Goal: Task Accomplishment & Management: Manage account settings

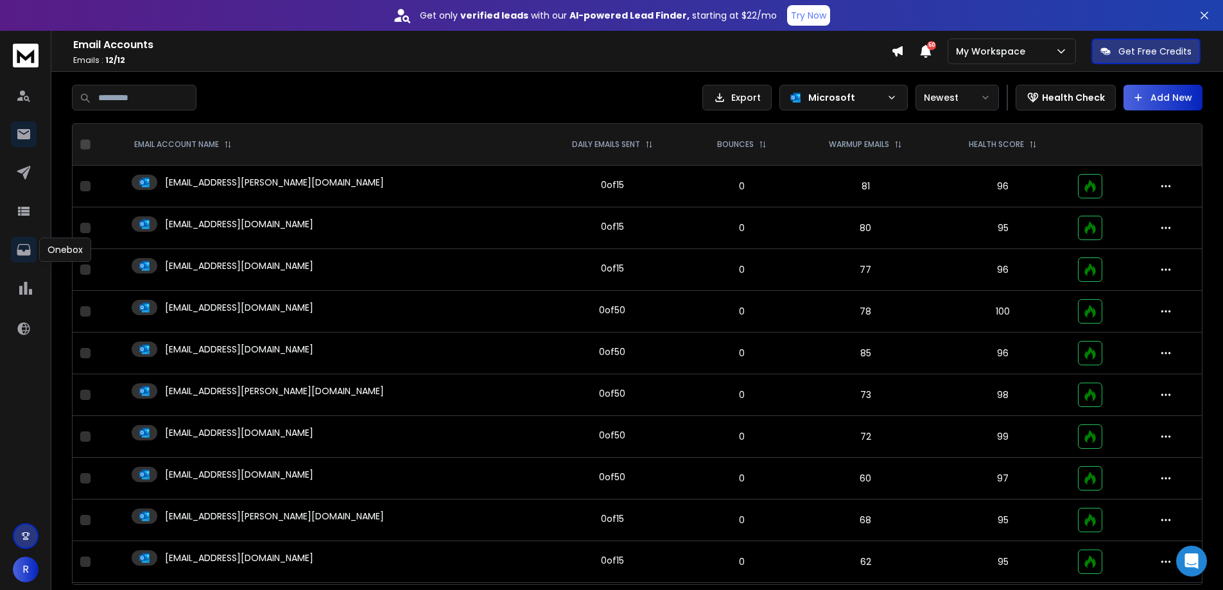
click at [22, 254] on icon at bounding box center [23, 250] width 13 height 12
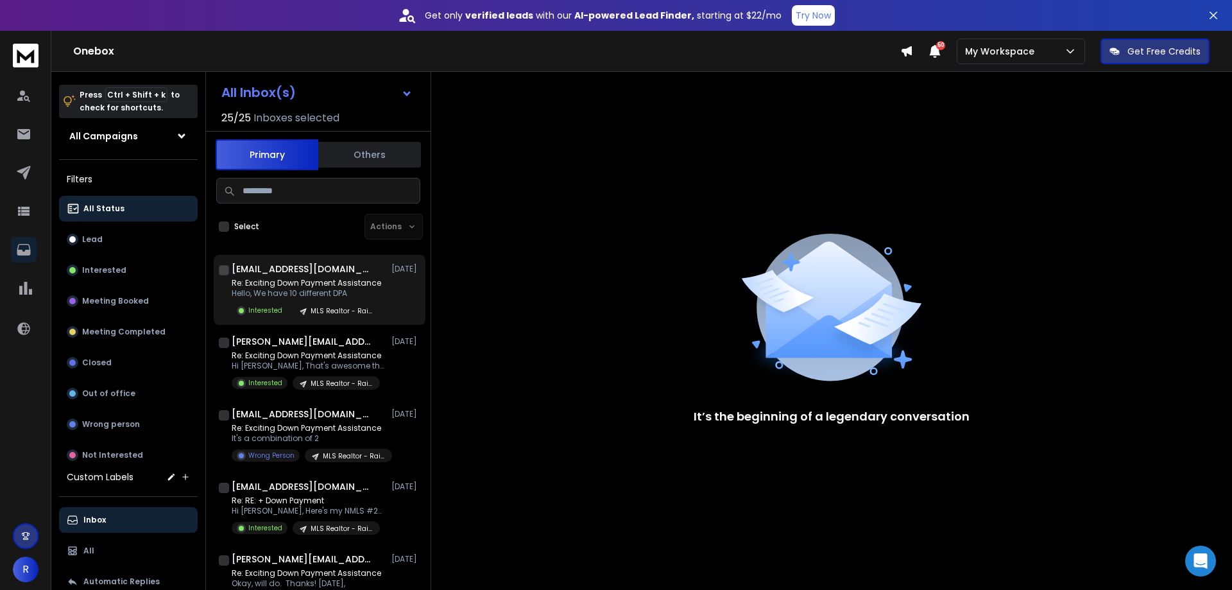
scroll to position [64, 0]
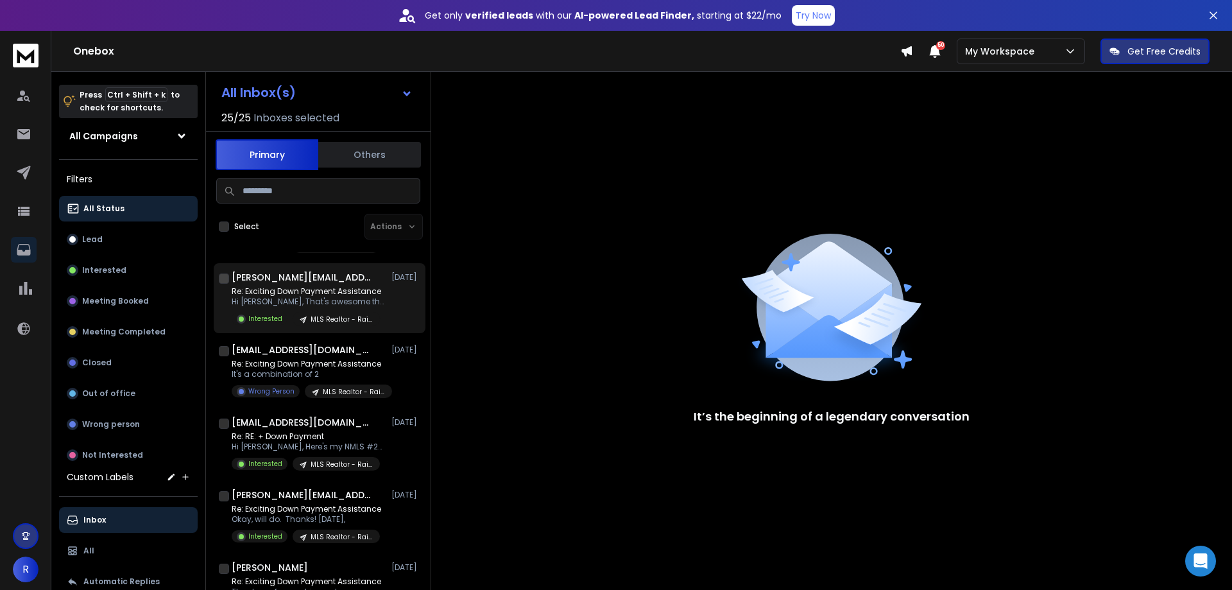
click at [271, 280] on h1 "[PERSON_NAME][EMAIL_ADDRESS][PERSON_NAME][DOMAIN_NAME]" at bounding box center [302, 277] width 141 height 13
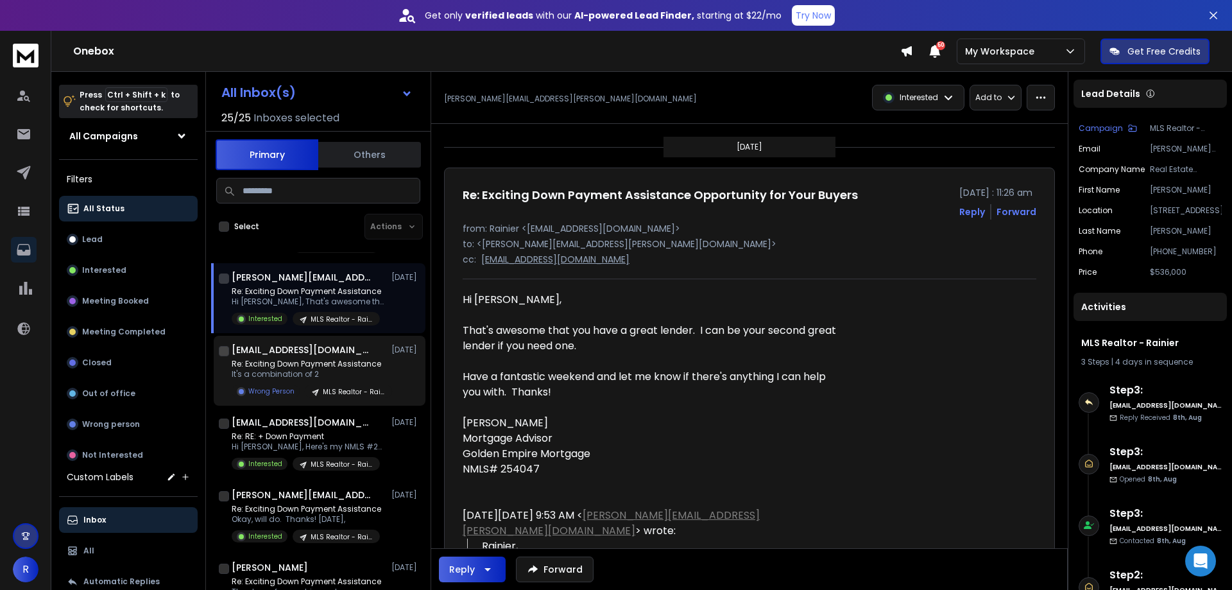
click at [270, 354] on h1 "[EMAIL_ADDRESS][DOMAIN_NAME]" at bounding box center [302, 349] width 141 height 13
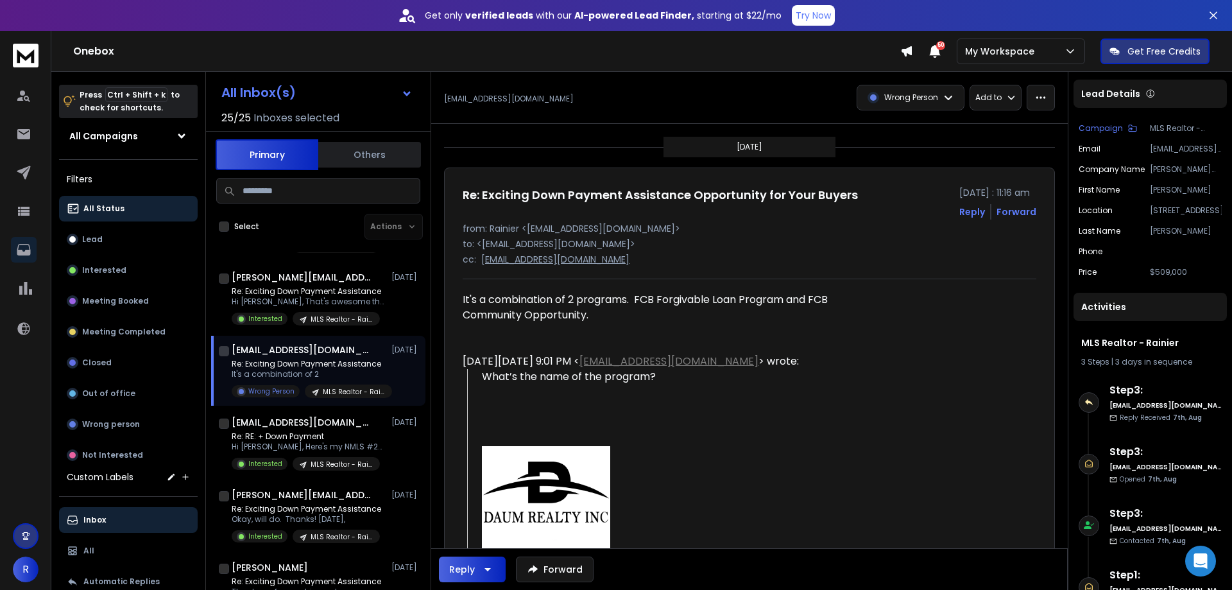
scroll to position [128, 0]
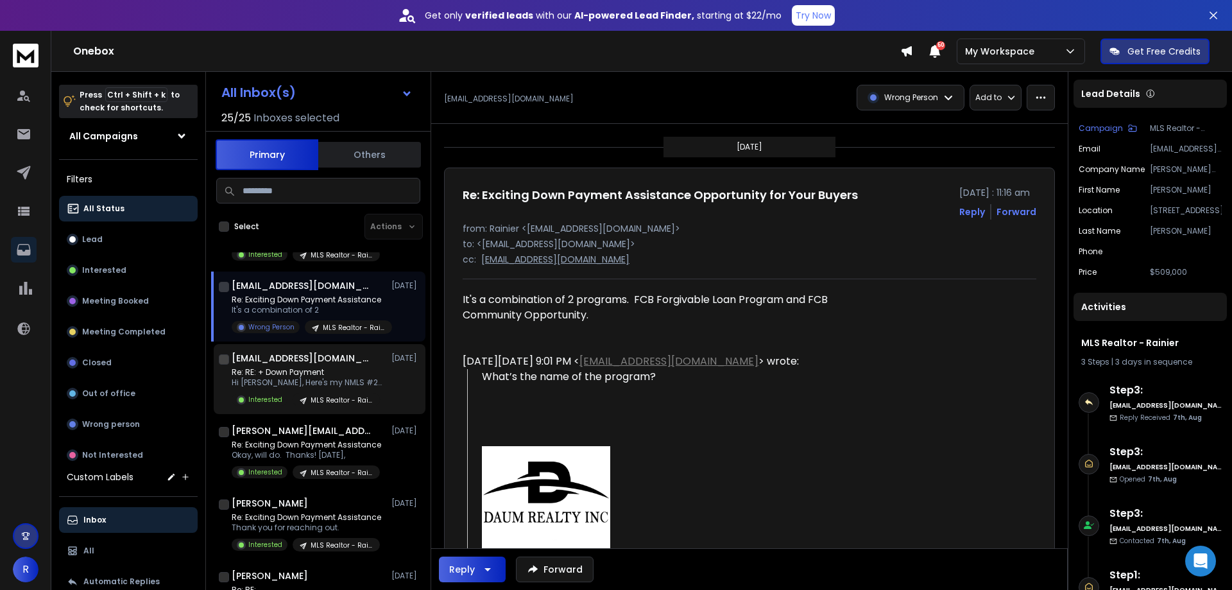
click at [270, 360] on h1 "[EMAIL_ADDRESS][DOMAIN_NAME]" at bounding box center [302, 358] width 141 height 13
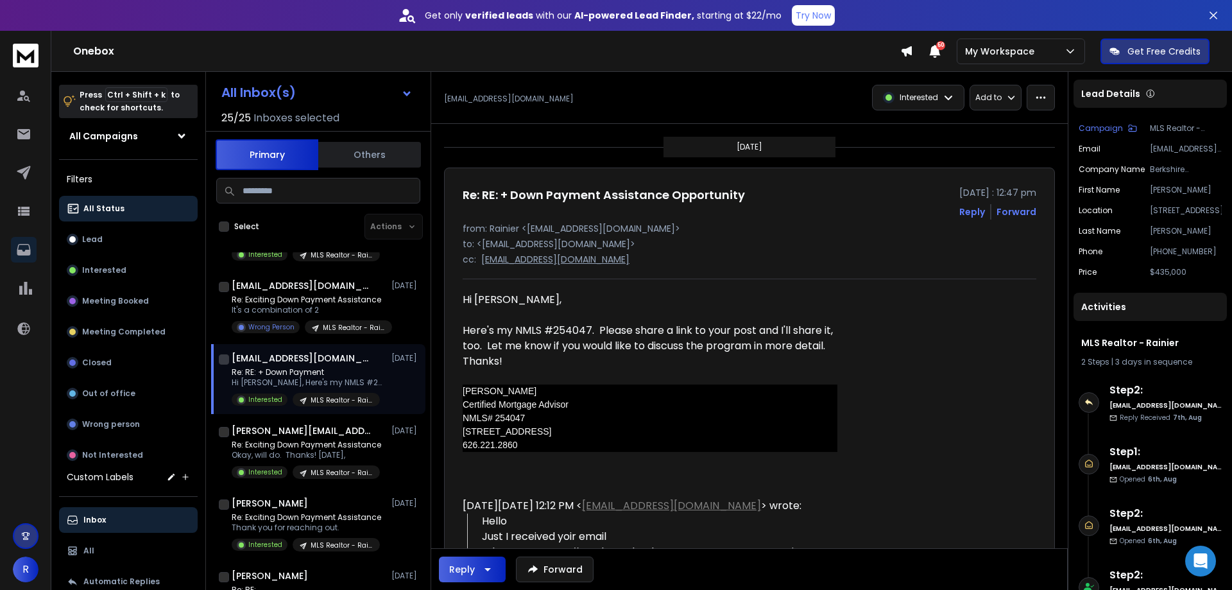
scroll to position [193, 0]
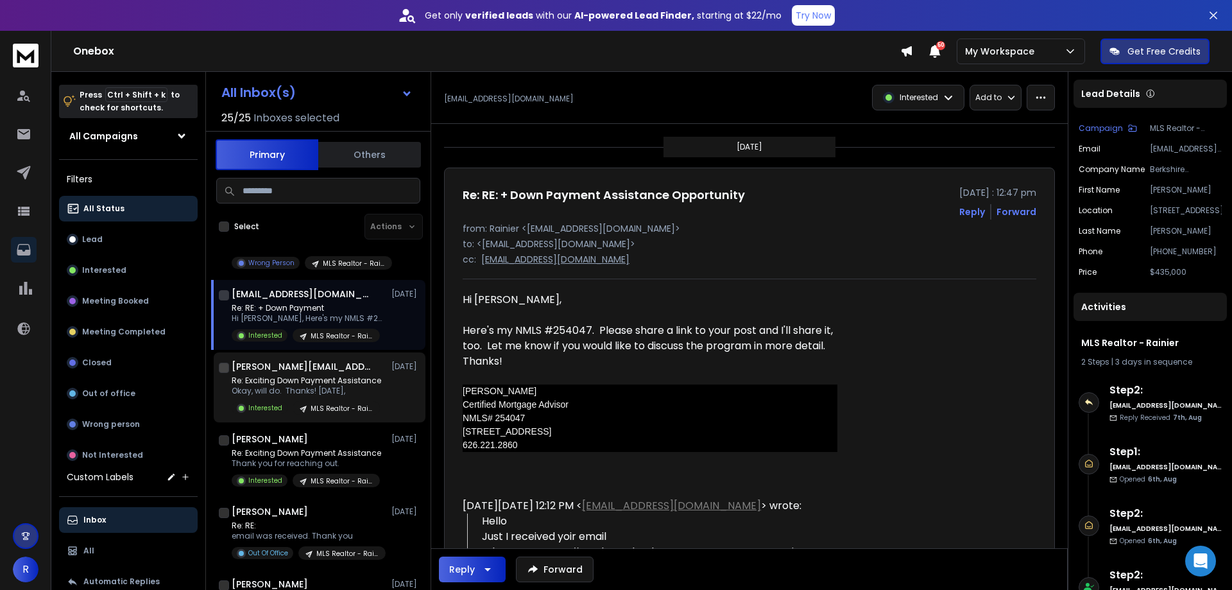
click at [270, 376] on p "Re: Exciting Down Payment Assistance" at bounding box center [307, 381] width 150 height 10
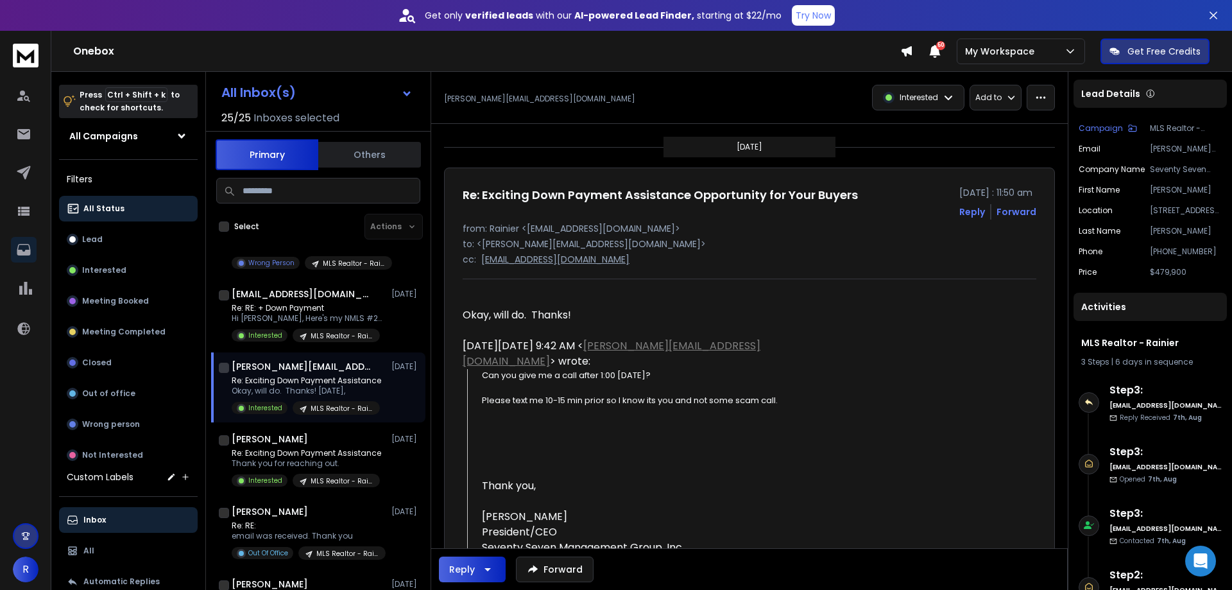
scroll to position [257, 0]
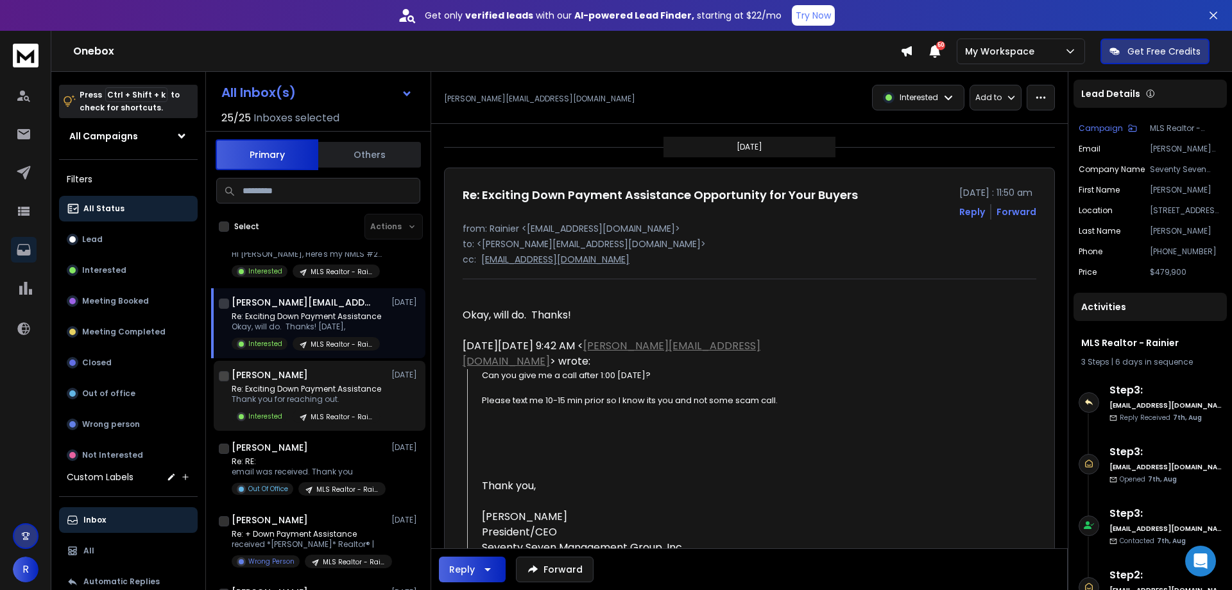
click at [273, 377] on h1 "[PERSON_NAME]" at bounding box center [270, 374] width 76 height 13
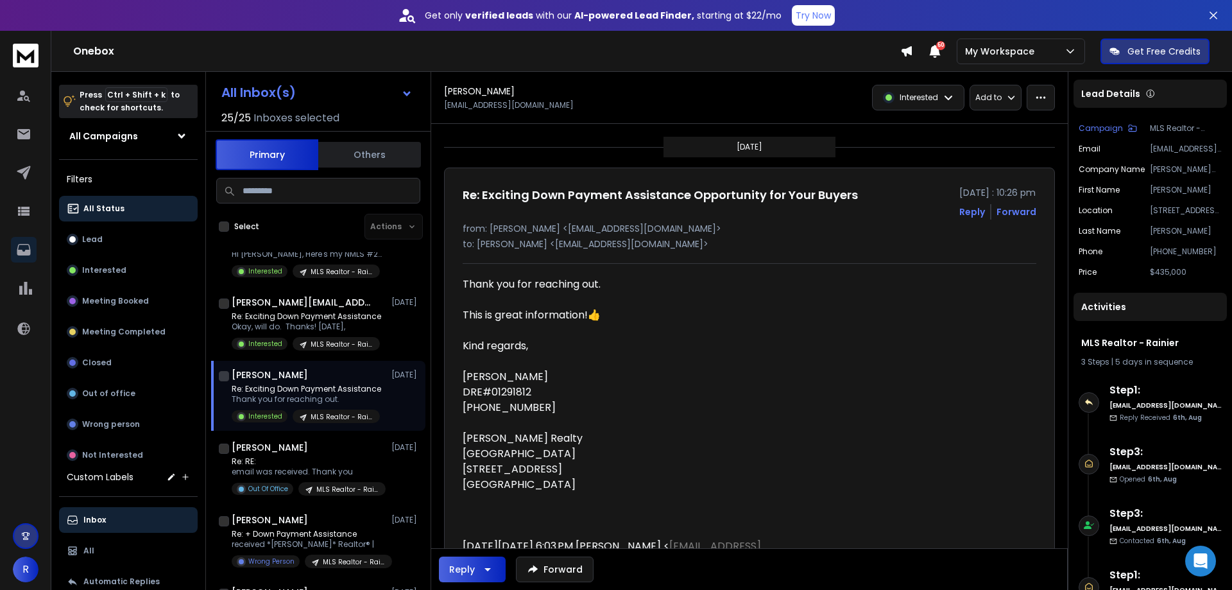
scroll to position [321, 0]
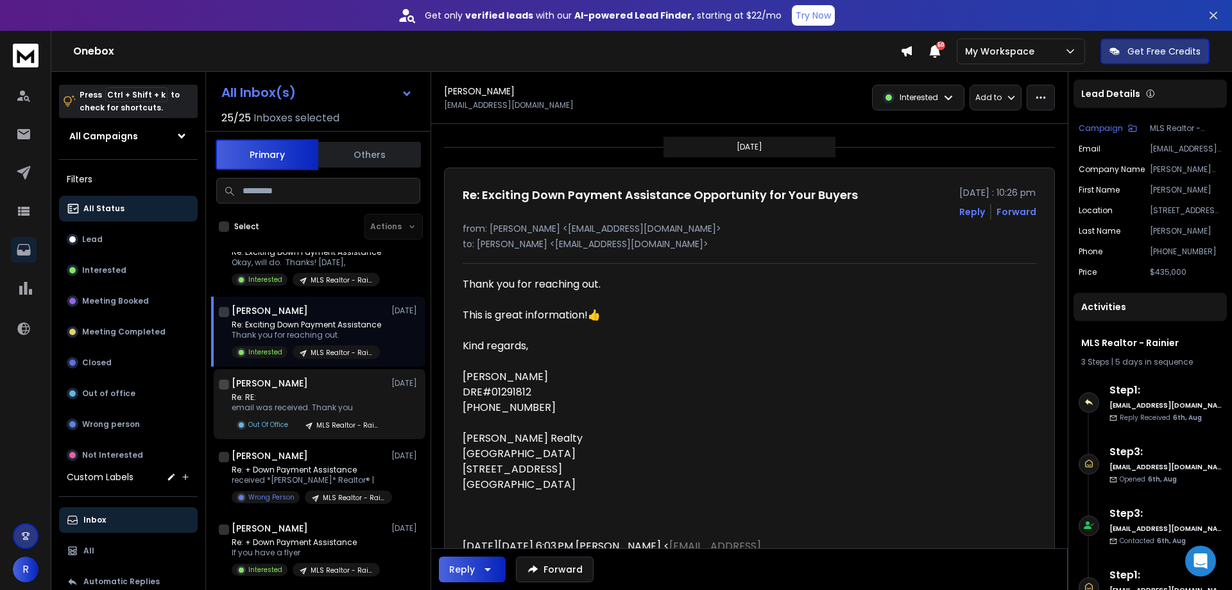
click at [271, 391] on div "[PERSON_NAME] [DATE] Re: RE: email was received. Thank you Out Of Office MLS Re…" at bounding box center [326, 404] width 189 height 55
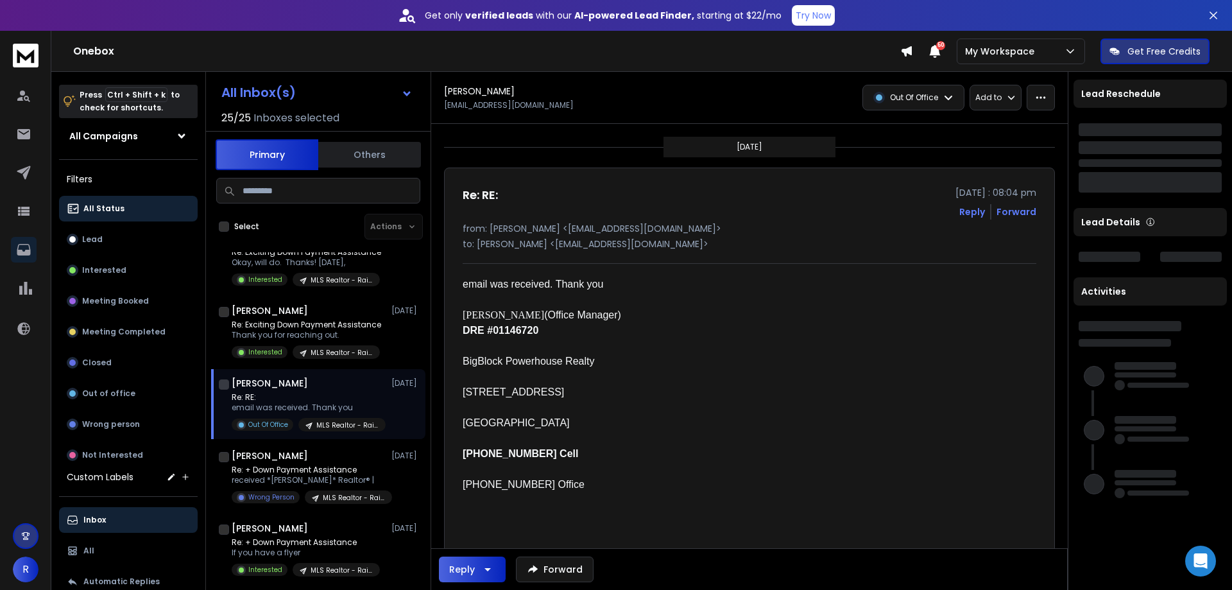
scroll to position [385, 0]
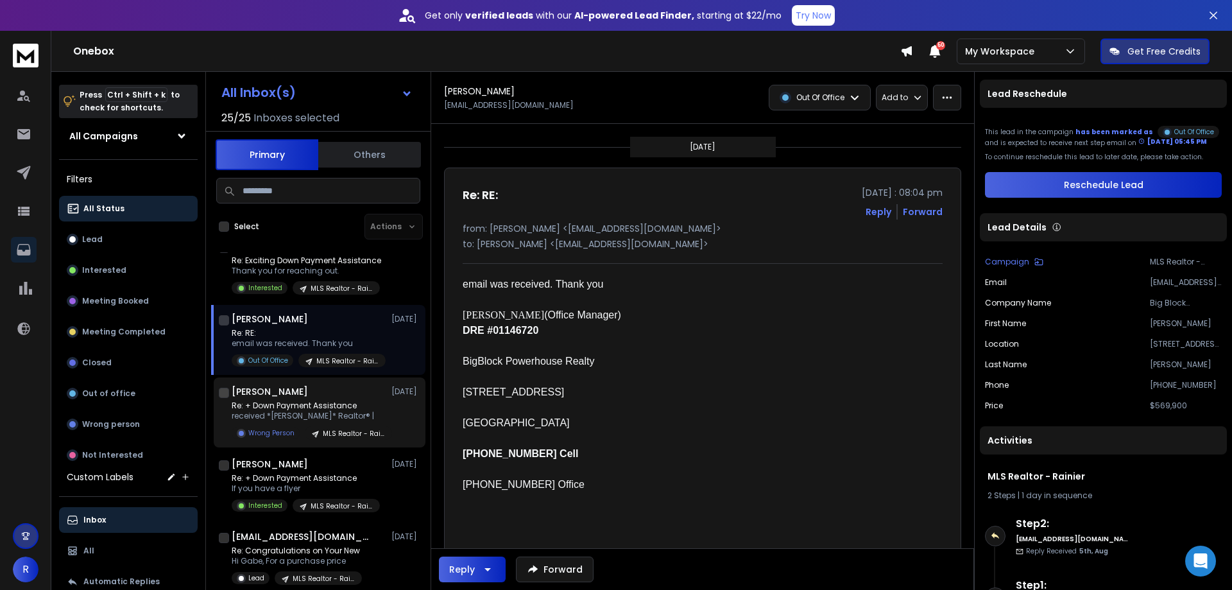
click at [271, 386] on h1 "[PERSON_NAME]" at bounding box center [270, 391] width 76 height 13
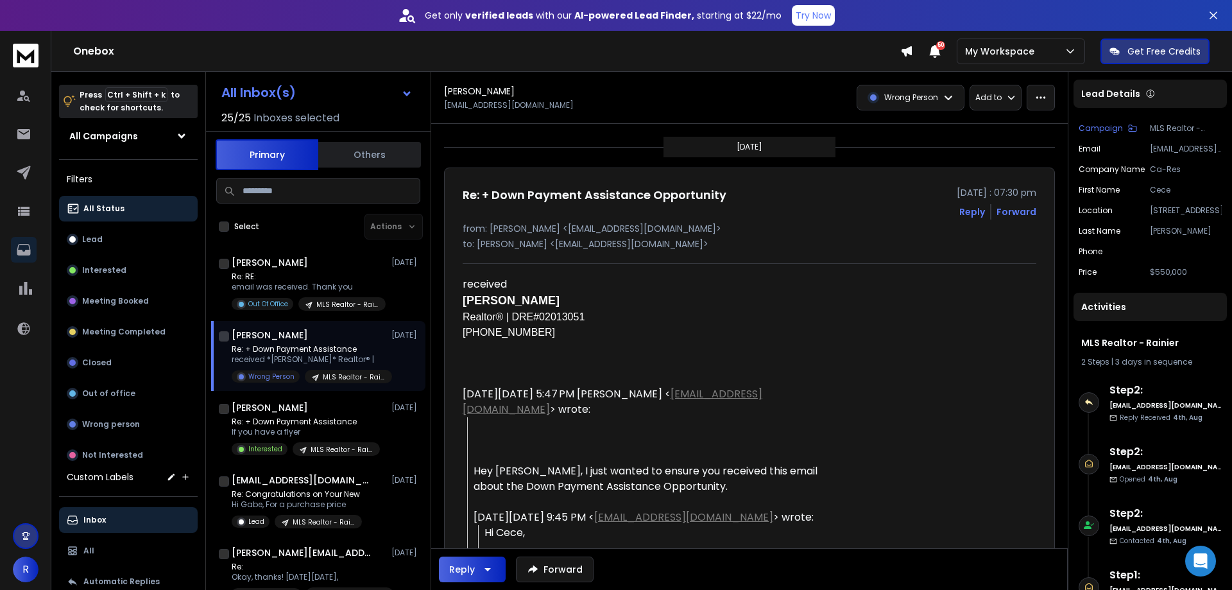
scroll to position [449, 0]
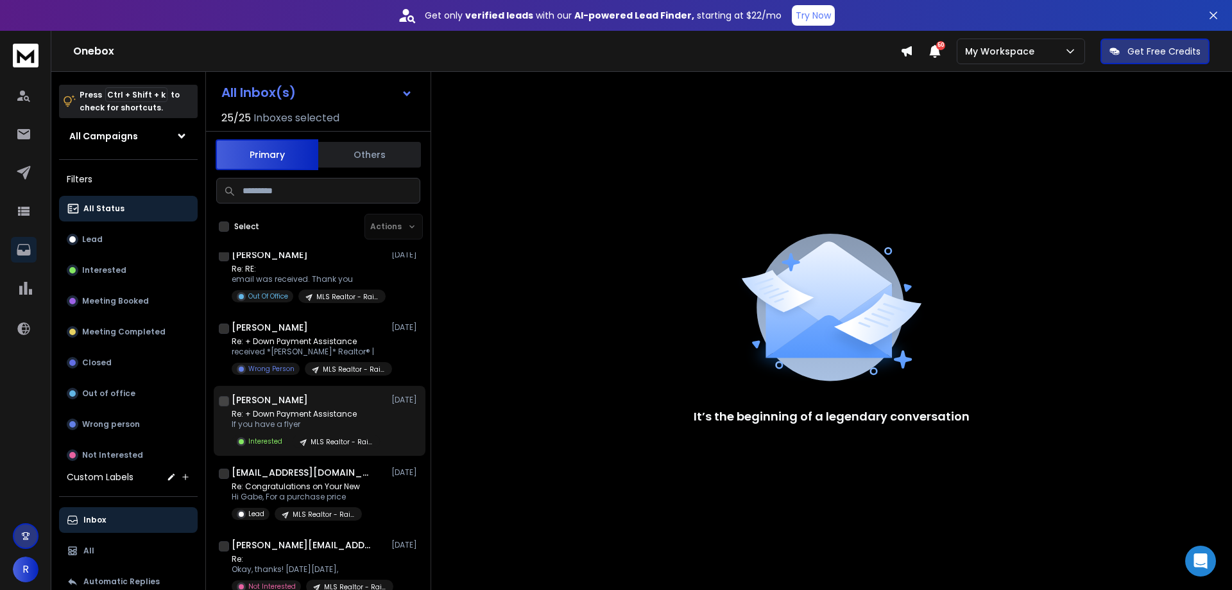
click at [267, 406] on div "[PERSON_NAME] [DATE] Re: + Down Payment Assistance If you have a flyer Interest…" at bounding box center [326, 420] width 189 height 55
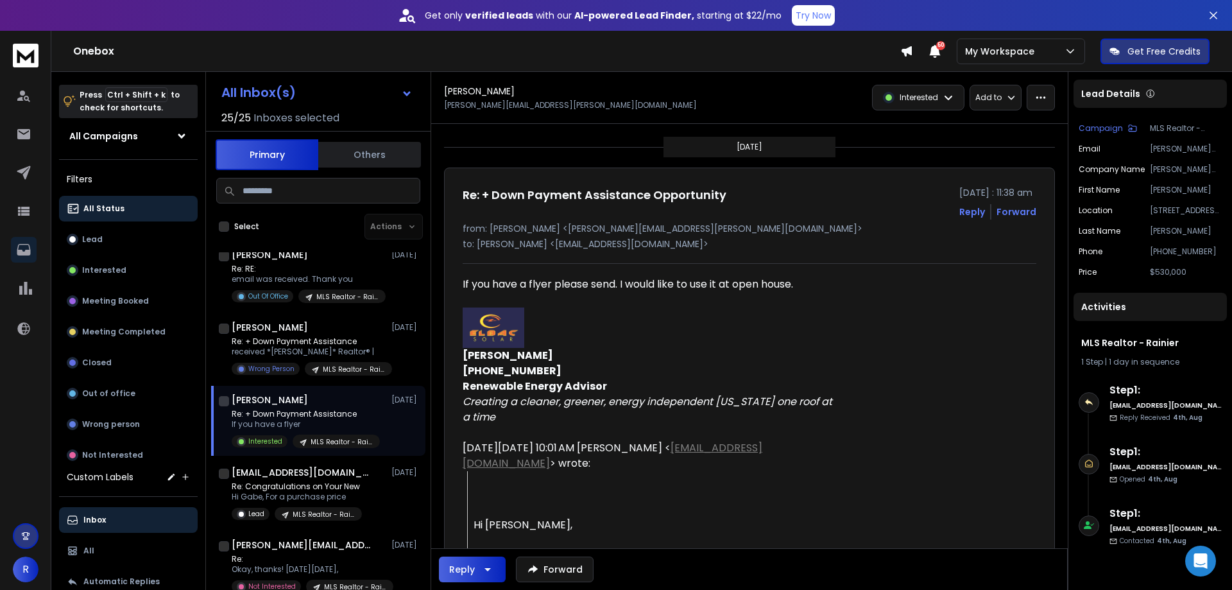
click at [1158, 210] on p "[STREET_ADDRESS][PERSON_NAME]" at bounding box center [1186, 210] width 72 height 10
